Goal: Task Accomplishment & Management: Manage account settings

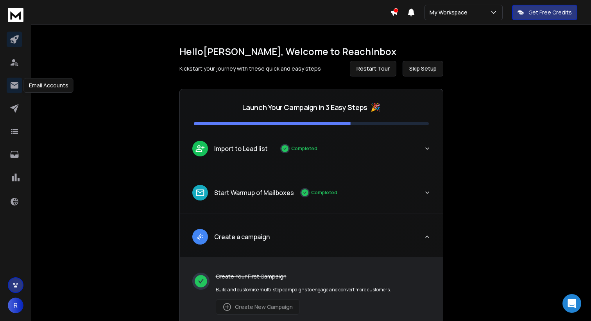
click at [10, 84] on icon at bounding box center [14, 85] width 9 height 9
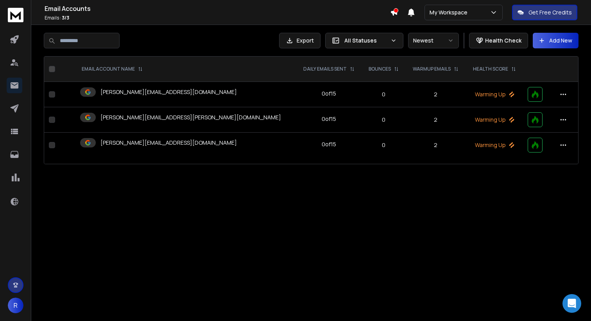
click at [564, 95] on button at bounding box center [563, 94] width 20 height 13
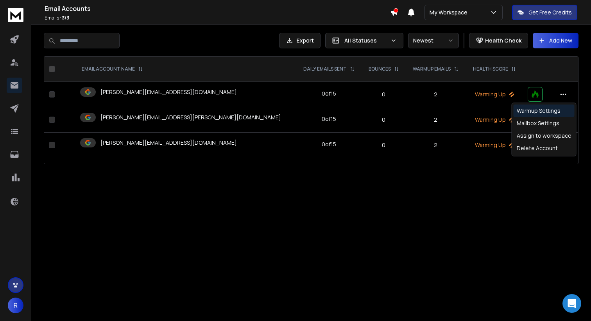
click at [557, 114] on div "Warmup Settings" at bounding box center [543, 111] width 61 height 12
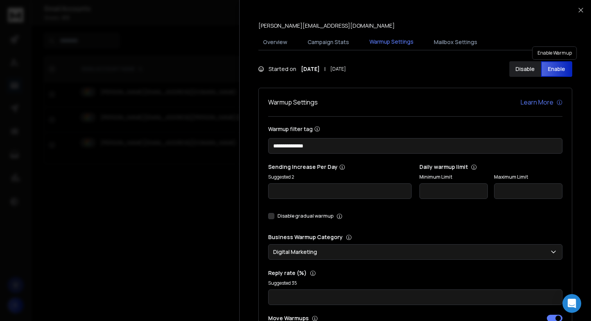
click at [552, 69] on button "Enable" at bounding box center [557, 69] width 32 height 16
click at [456, 44] on button "Mailbox Settings" at bounding box center [455, 42] width 53 height 17
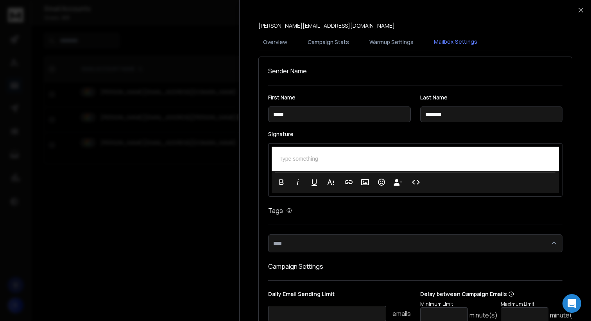
click at [319, 42] on button "Campaign Stats" at bounding box center [328, 42] width 51 height 17
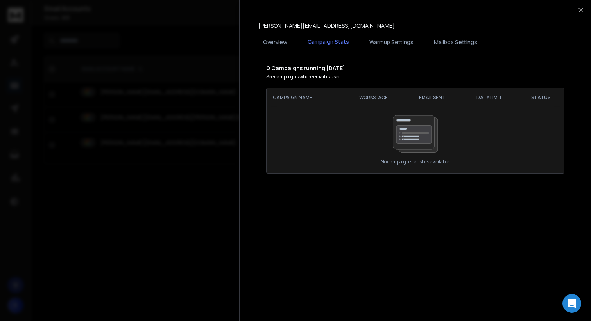
click at [266, 41] on button "Overview" at bounding box center [275, 42] width 34 height 17
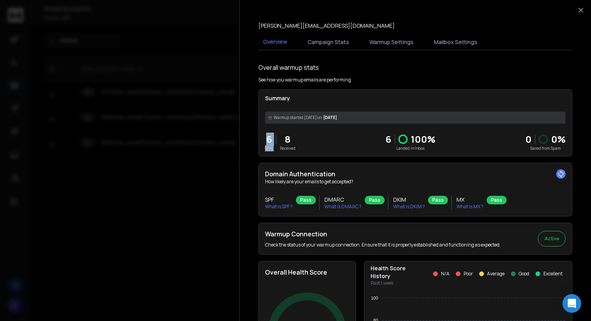
drag, startPoint x: 267, startPoint y: 142, endPoint x: 279, endPoint y: 139, distance: 12.0
click at [279, 139] on div "6 Sent 8 Received" at bounding box center [280, 142] width 30 height 18
click at [284, 140] on p "8" at bounding box center [288, 139] width 16 height 12
click at [222, 103] on div at bounding box center [295, 160] width 591 height 321
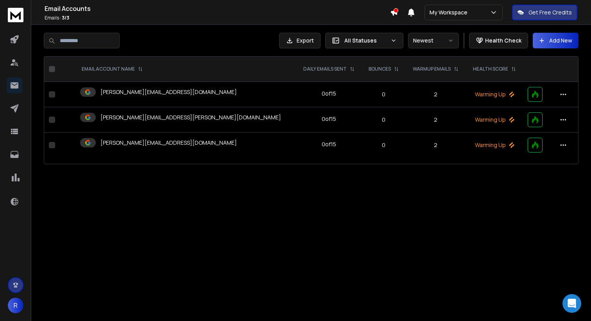
click at [407, 94] on td "2" at bounding box center [435, 94] width 60 height 25
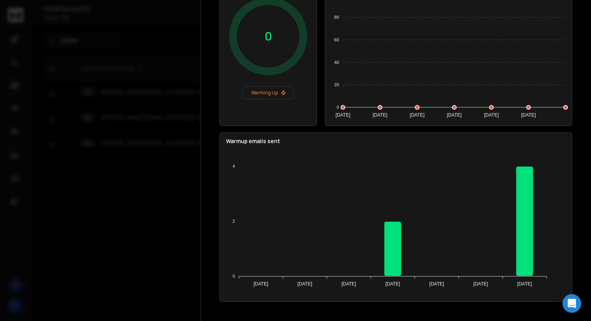
scroll to position [295, 0]
click at [130, 54] on div at bounding box center [295, 160] width 591 height 321
